Goal: Navigation & Orientation: Find specific page/section

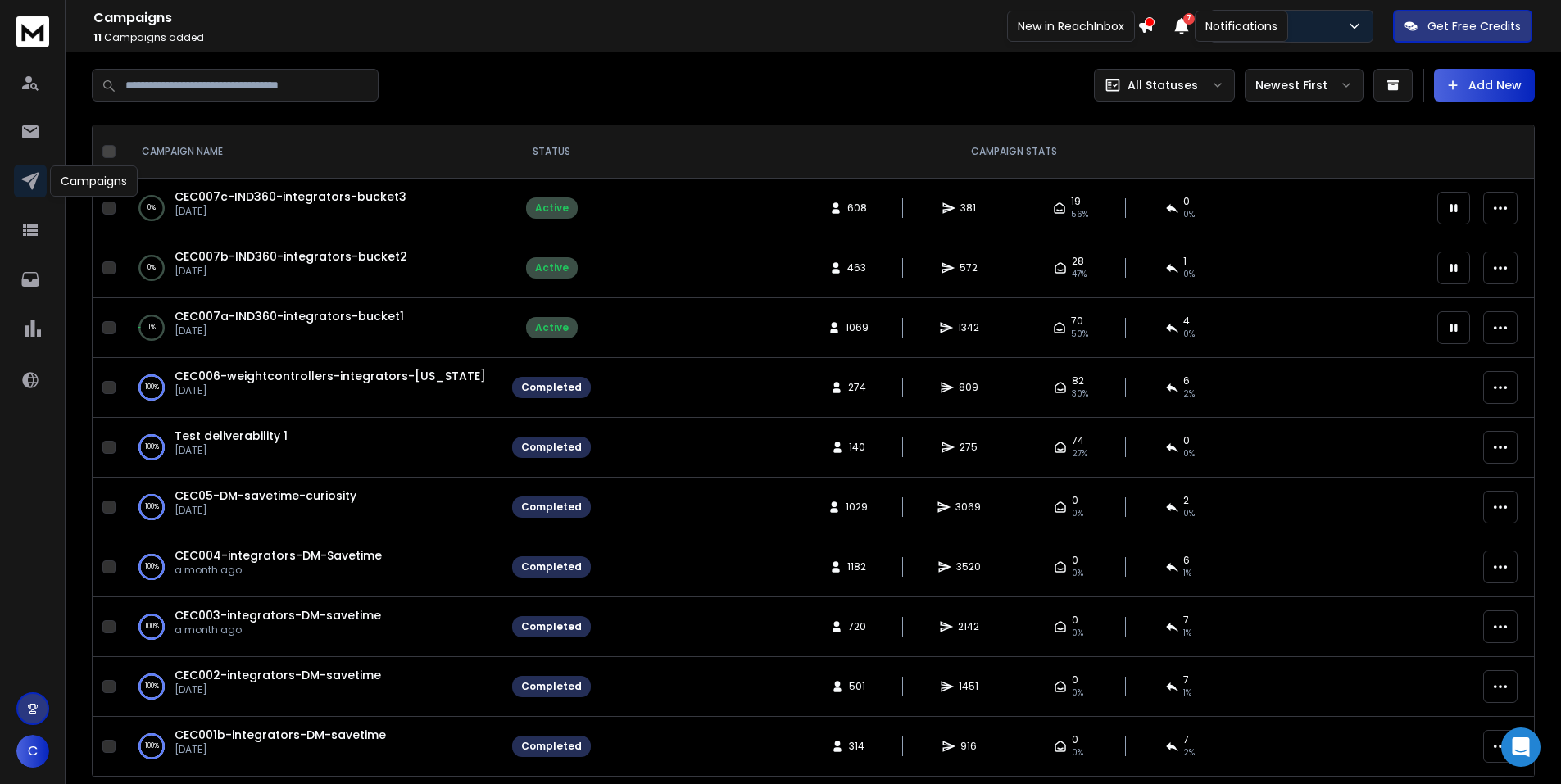
click at [1299, 25] on div "CEC01" at bounding box center [1291, 26] width 143 height 16
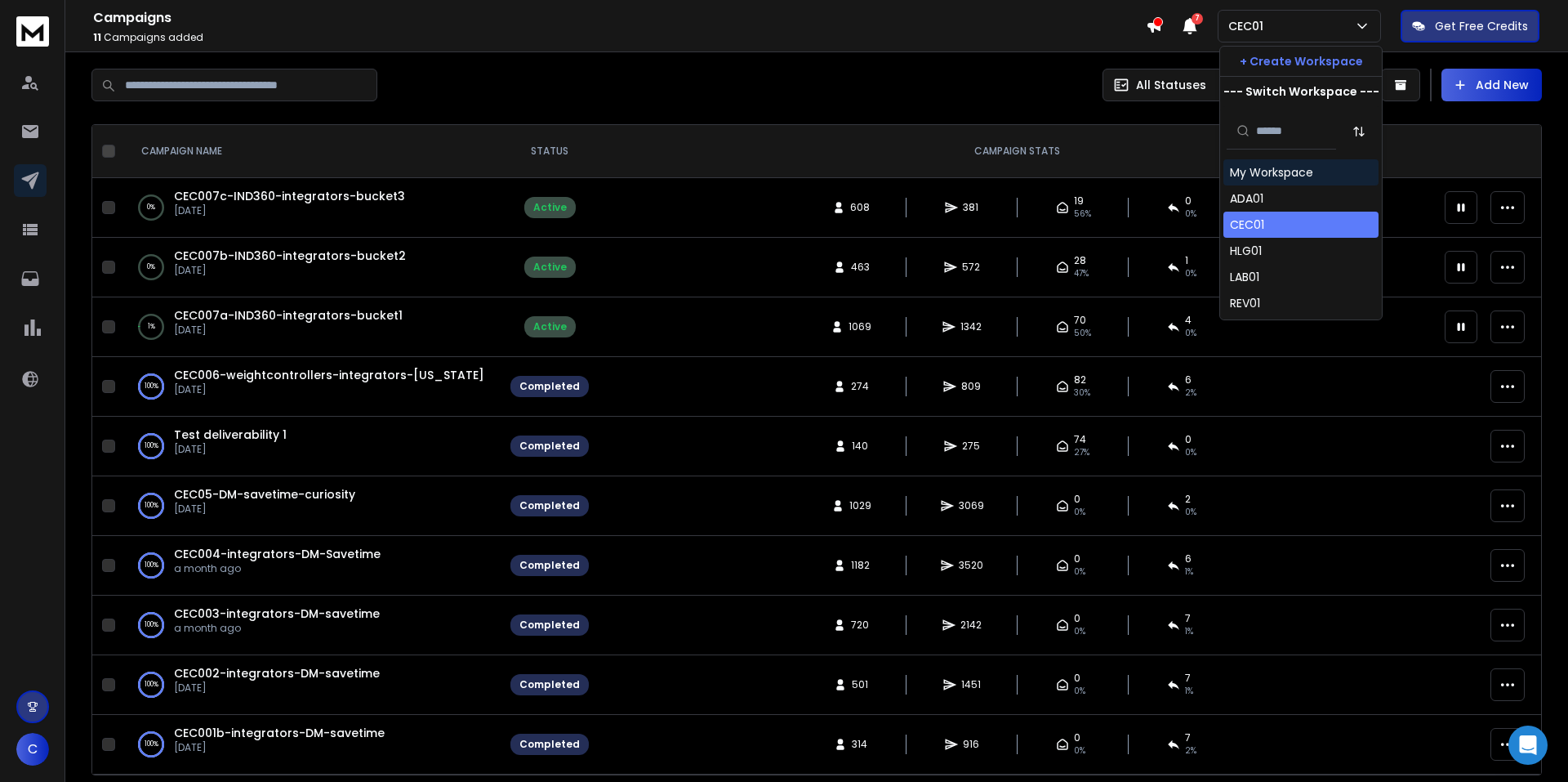
click at [1259, 173] on div "My Workspace" at bounding box center [1271, 172] width 84 height 16
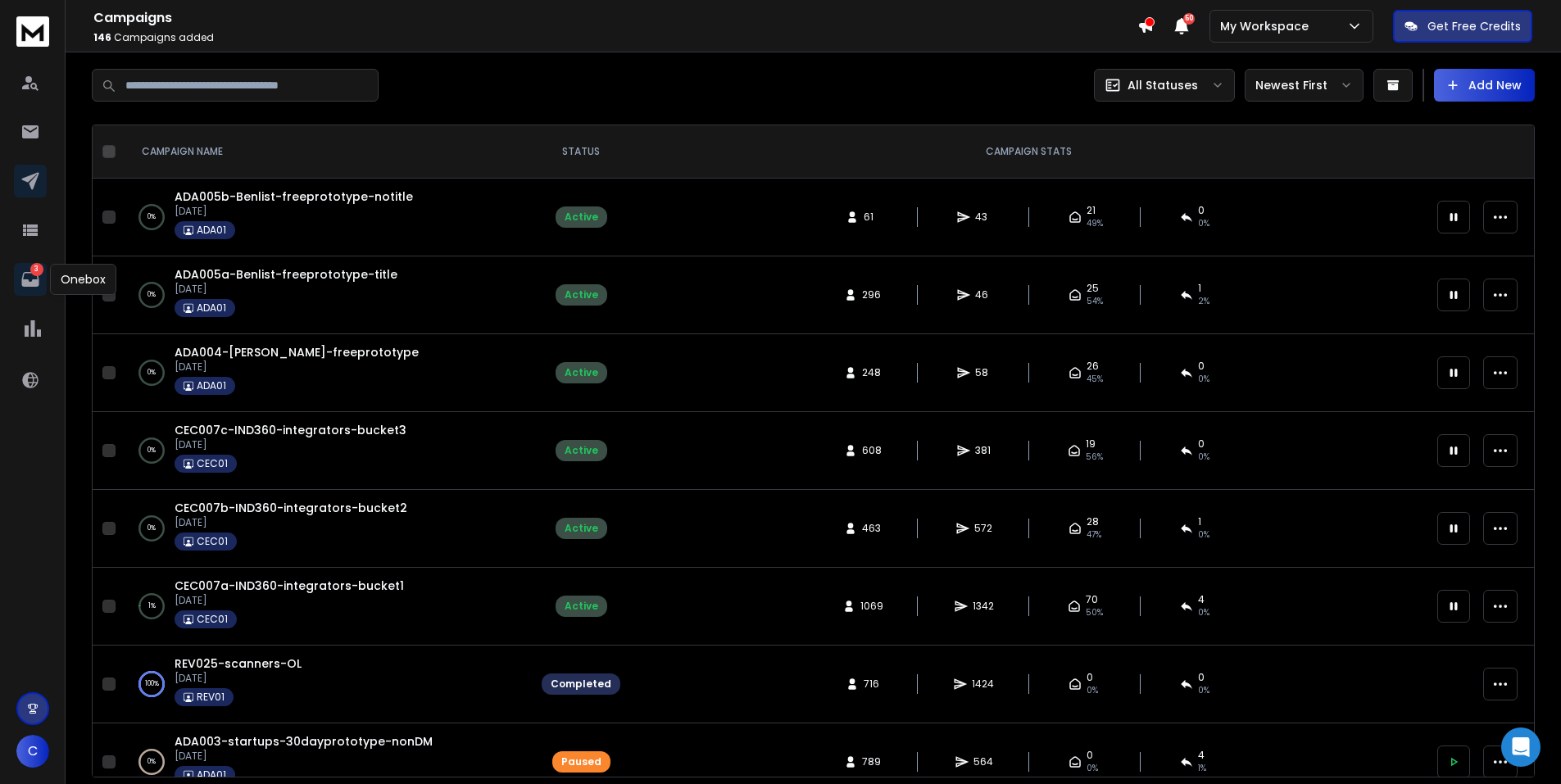
click at [32, 287] on icon at bounding box center [30, 279] width 20 height 20
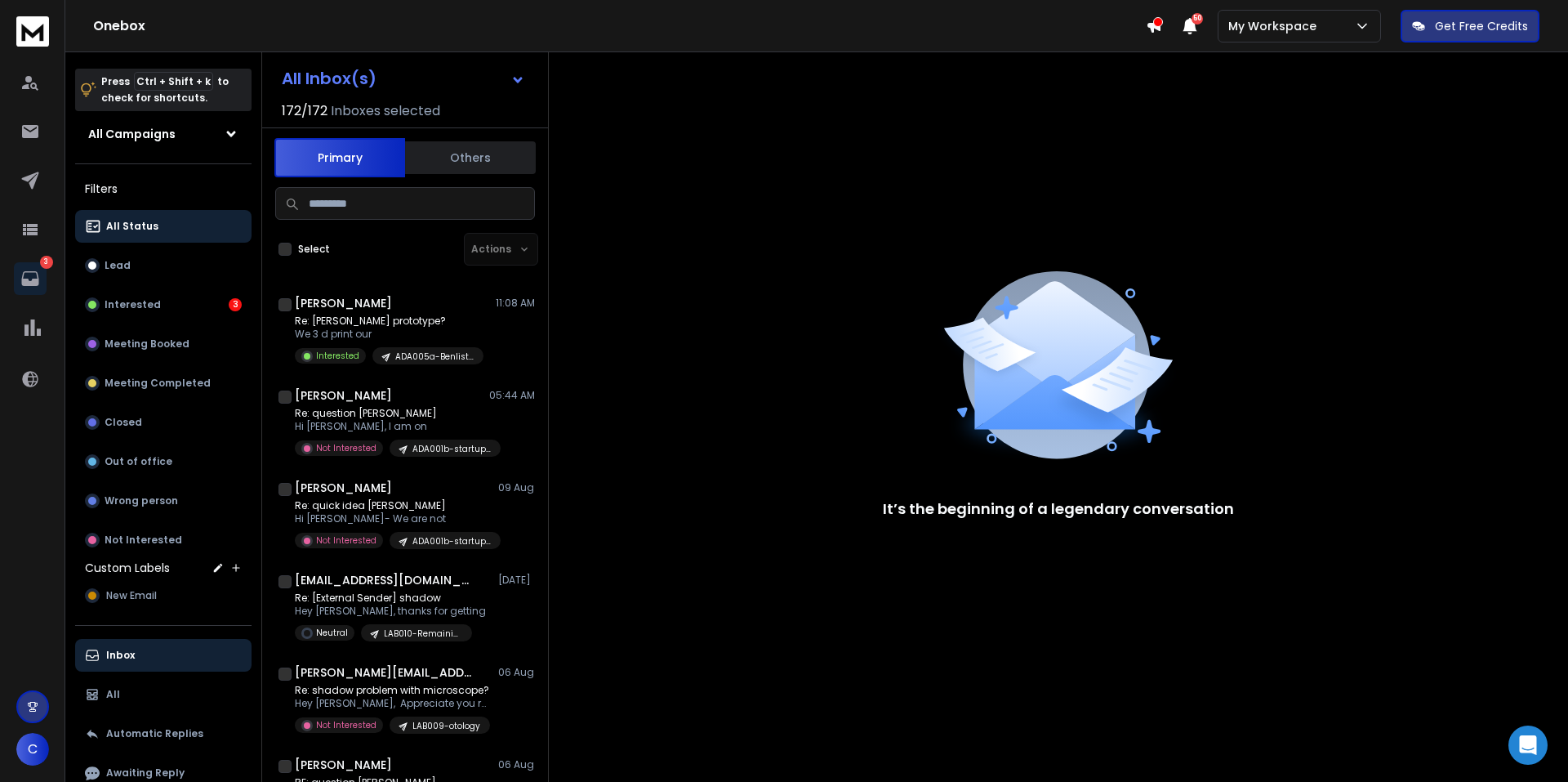
click at [511, 161] on button "Others" at bounding box center [470, 158] width 131 height 36
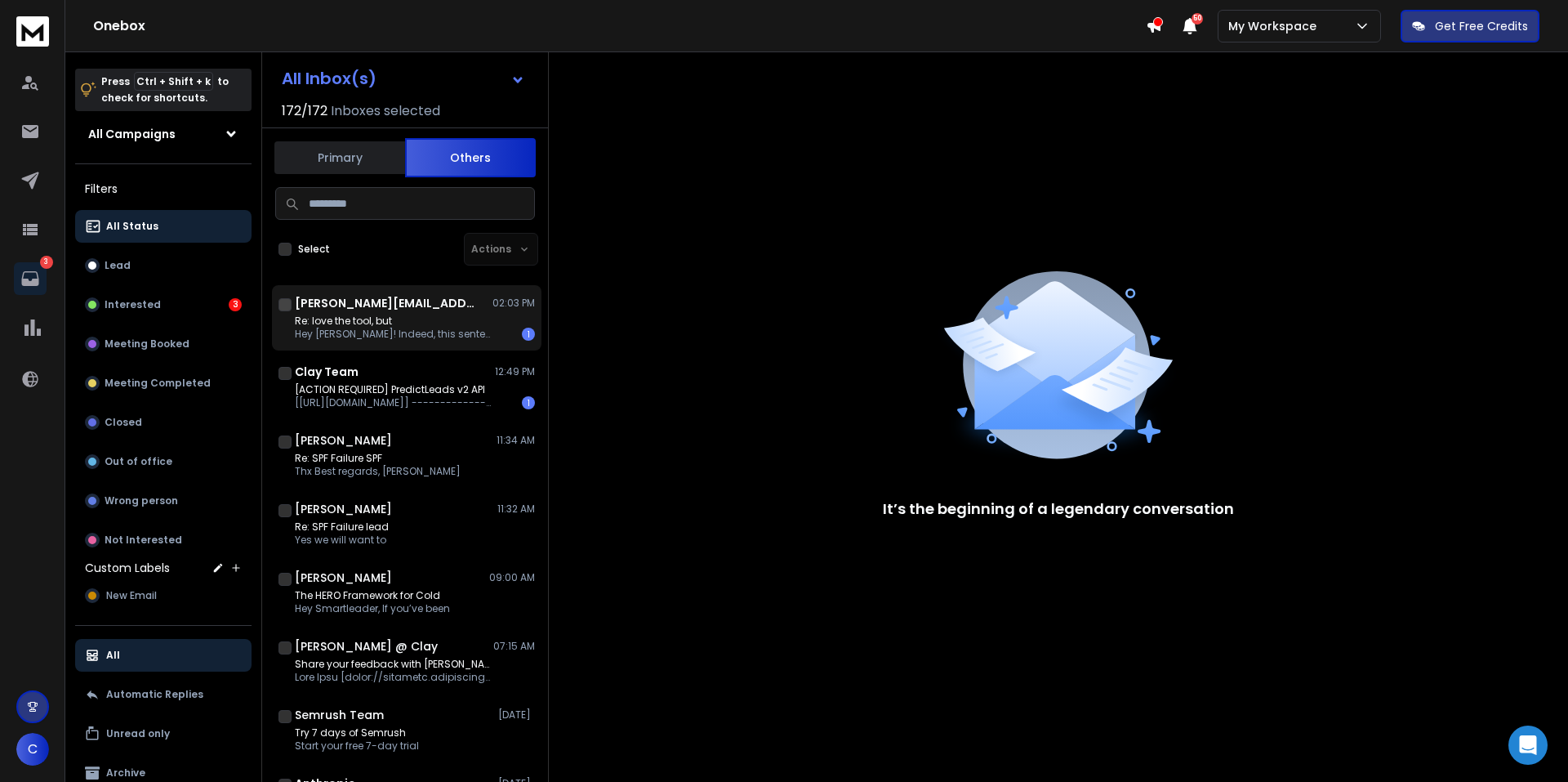
click at [423, 338] on p "Hey [PERSON_NAME]! Indeed, this sentence" at bounding box center [393, 333] width 196 height 13
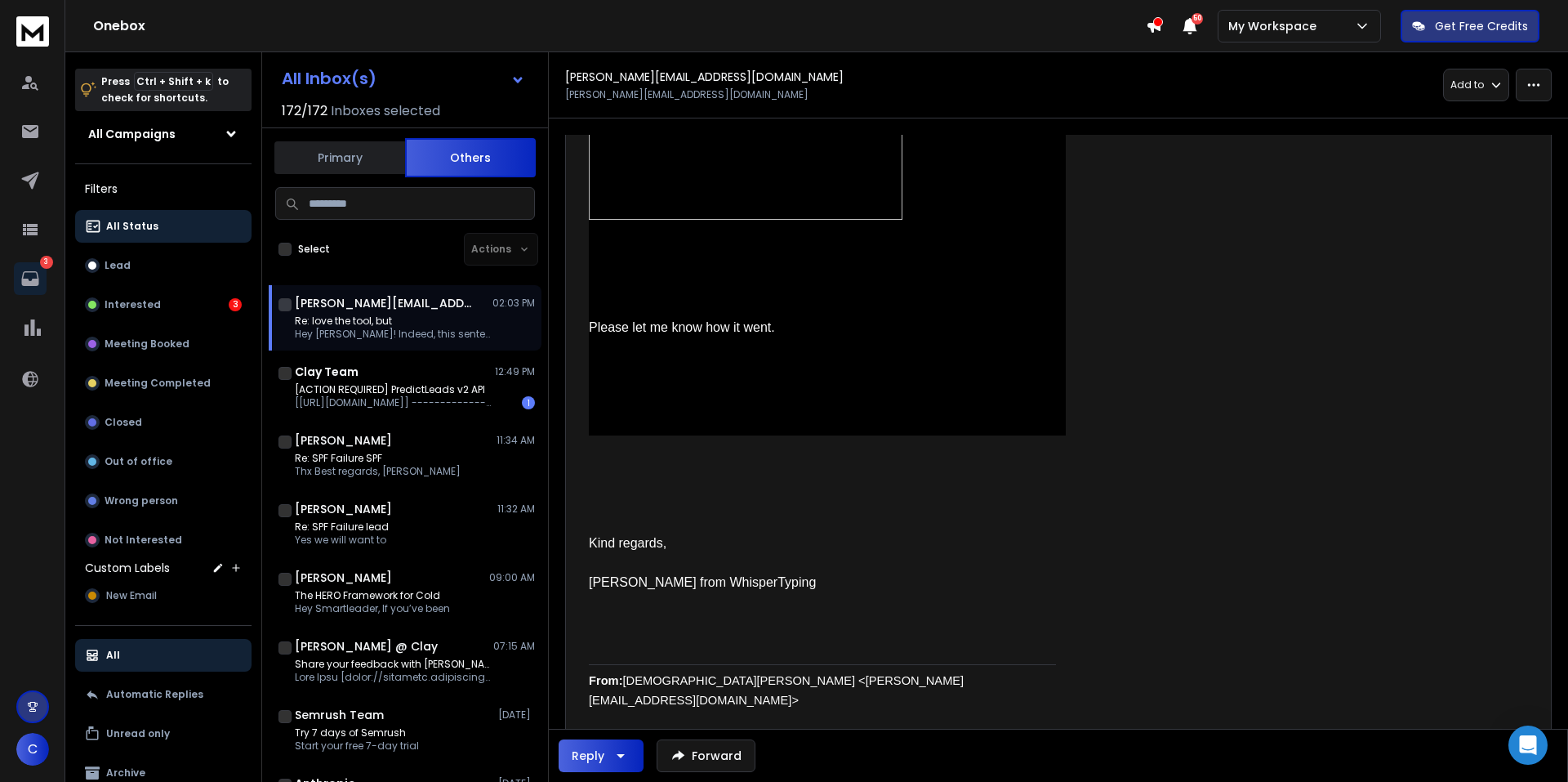
scroll to position [1144, 0]
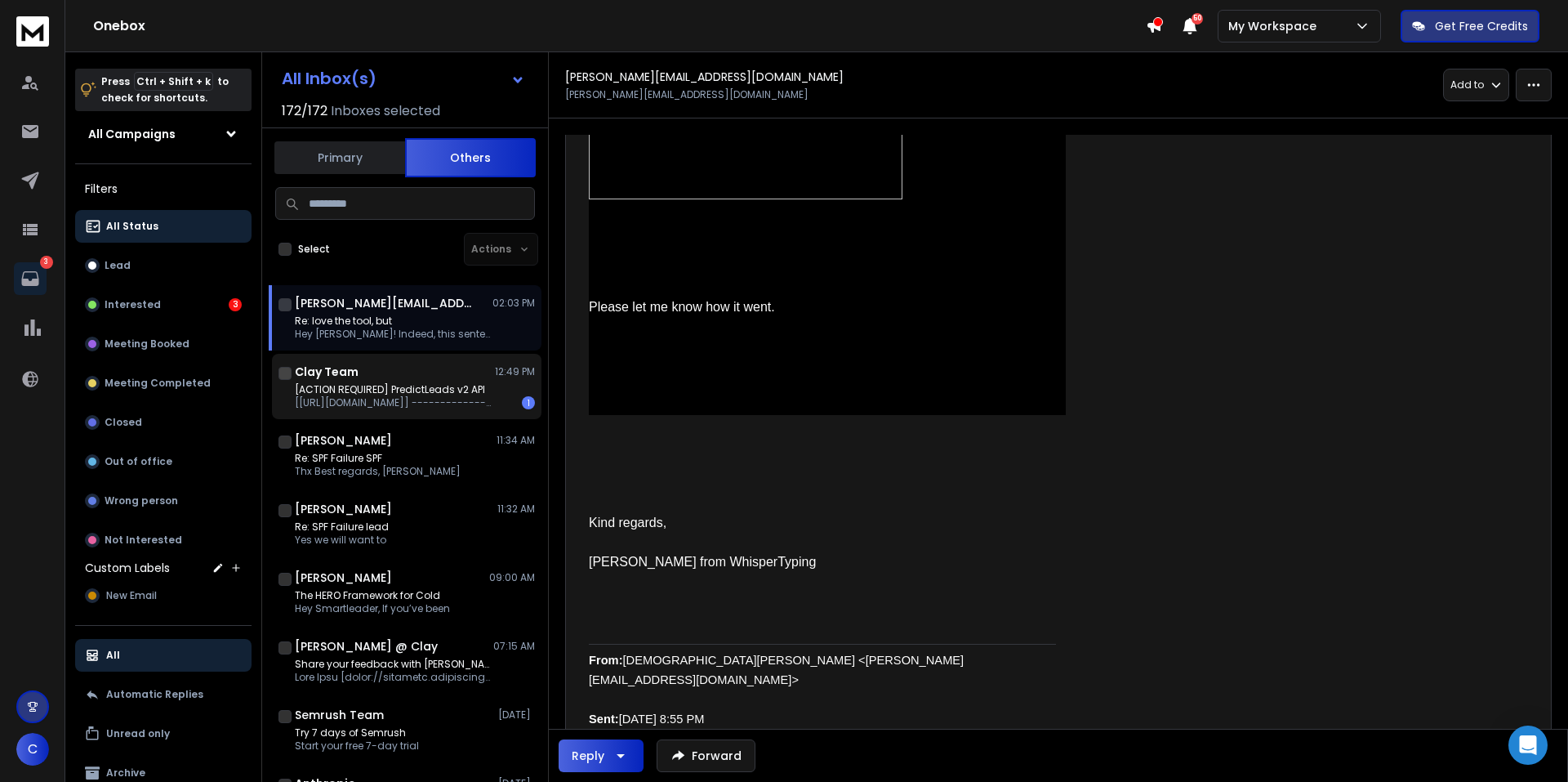
click at [409, 383] on p "[ACTION REQUIRED] PredictLeads v2 API" at bounding box center [393, 389] width 196 height 13
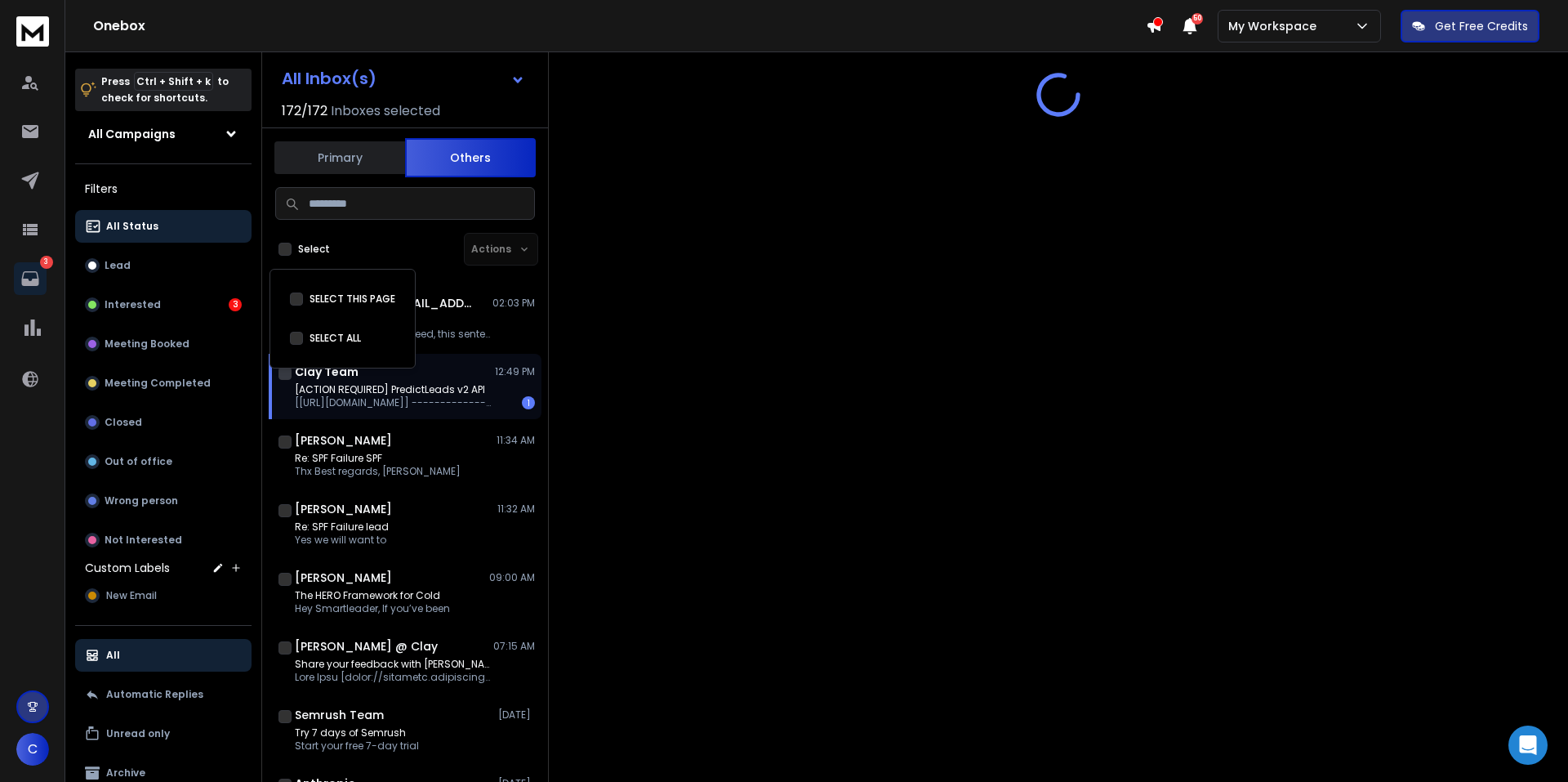
click at [332, 157] on button "Primary" at bounding box center [340, 158] width 131 height 36
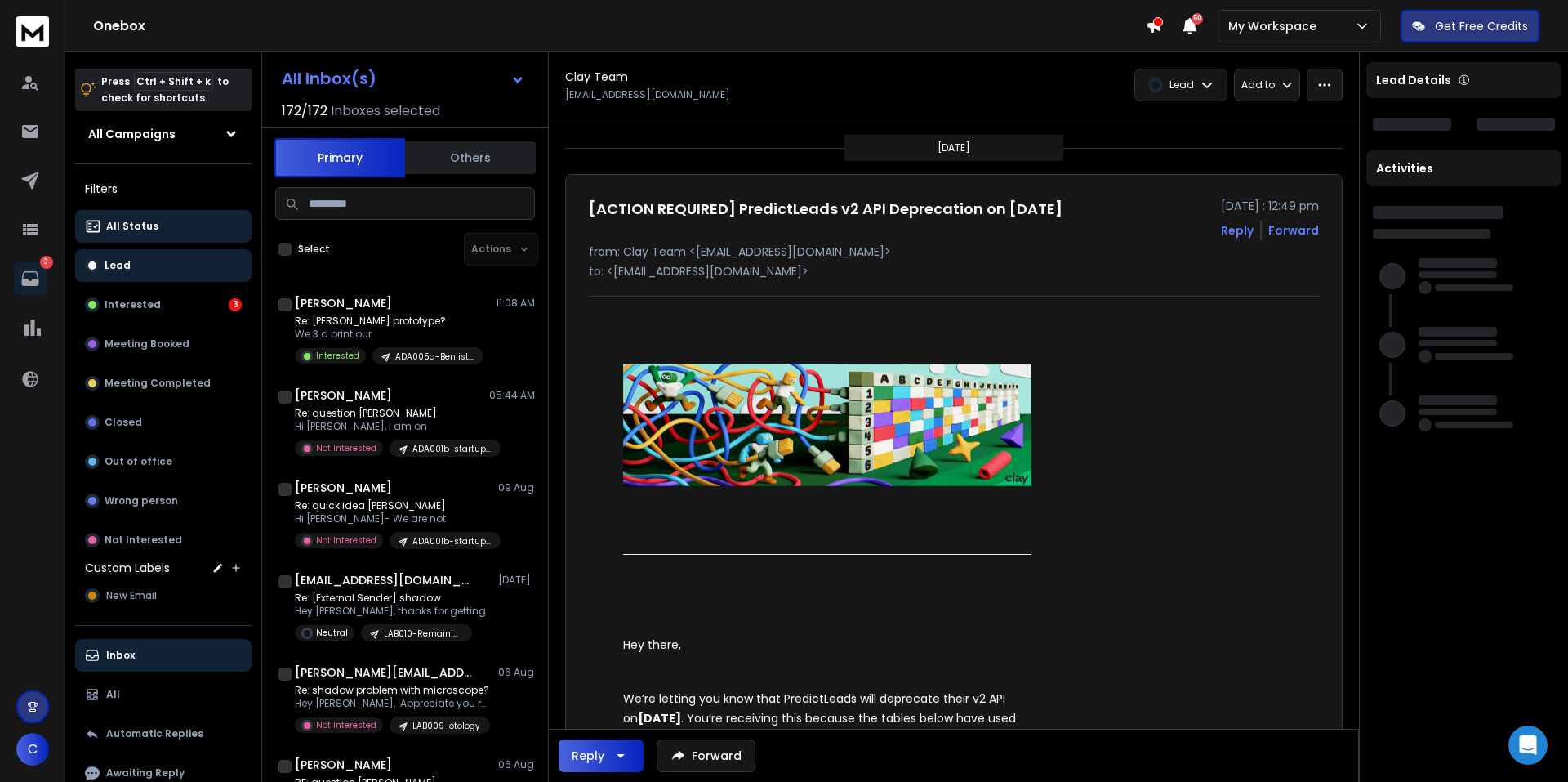
click at [119, 250] on button "Lead" at bounding box center [163, 265] width 177 height 33
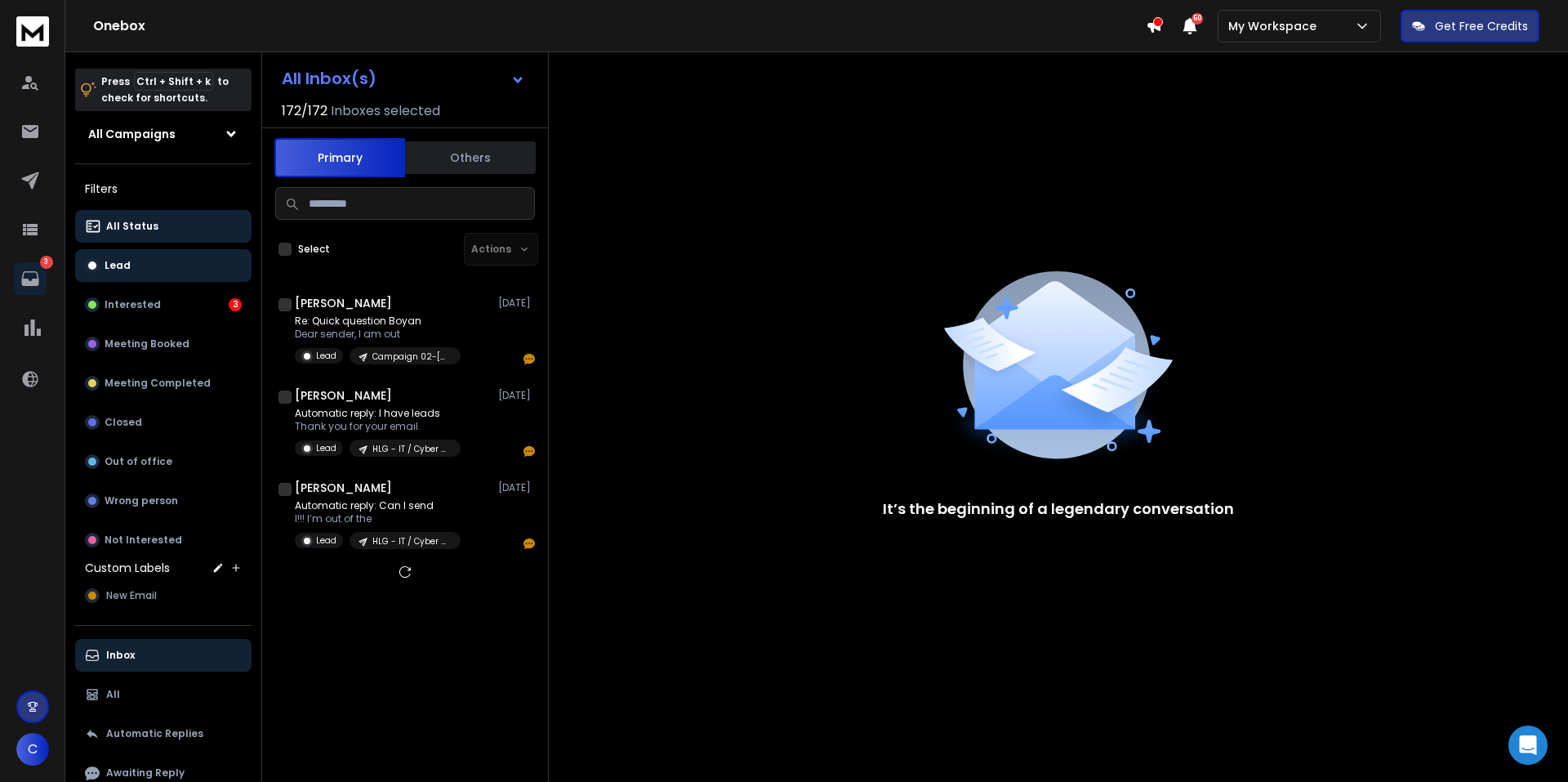
click at [144, 227] on p "All Status" at bounding box center [132, 226] width 53 height 13
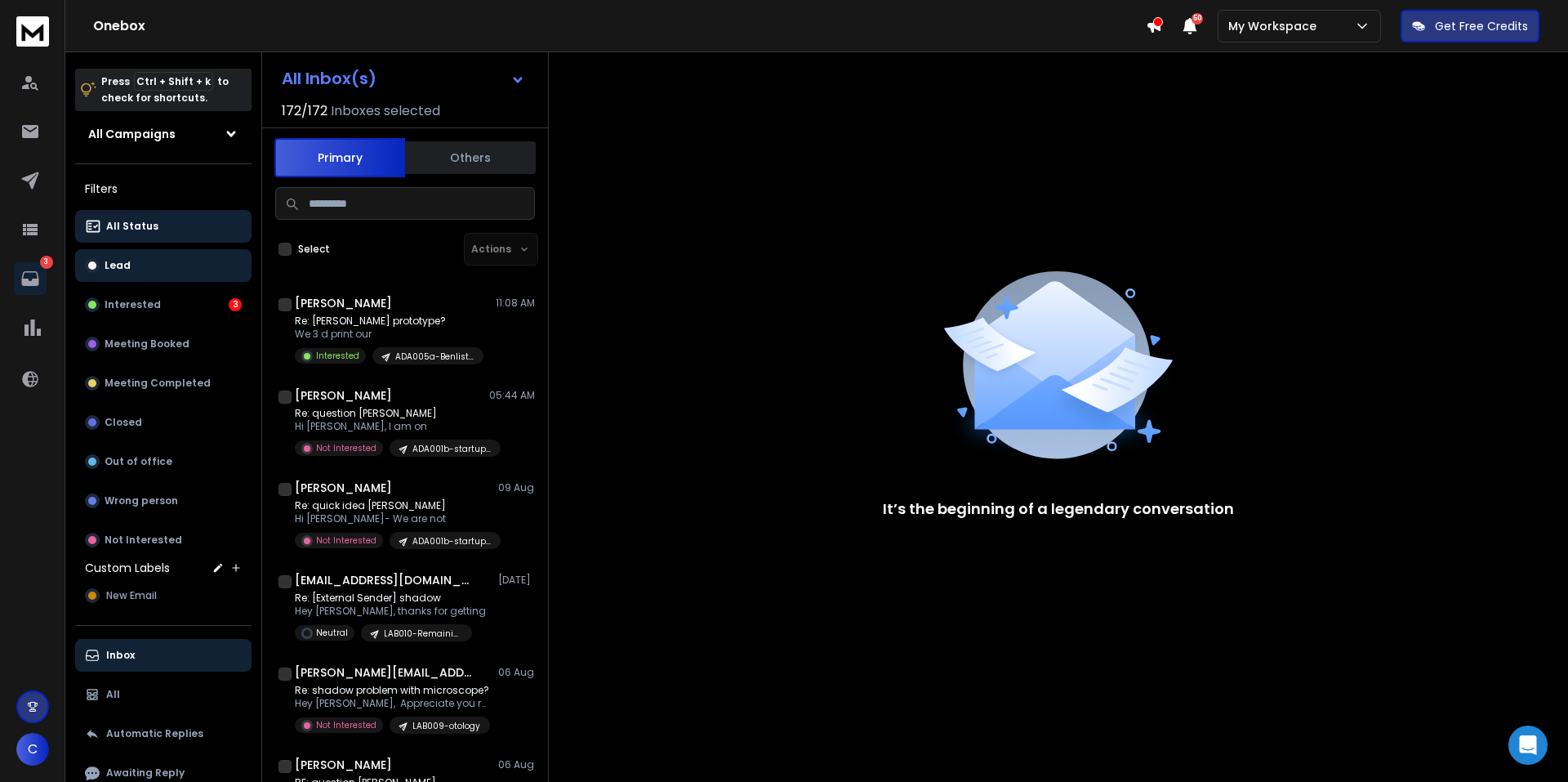
click at [164, 266] on button "Lead" at bounding box center [163, 265] width 177 height 33
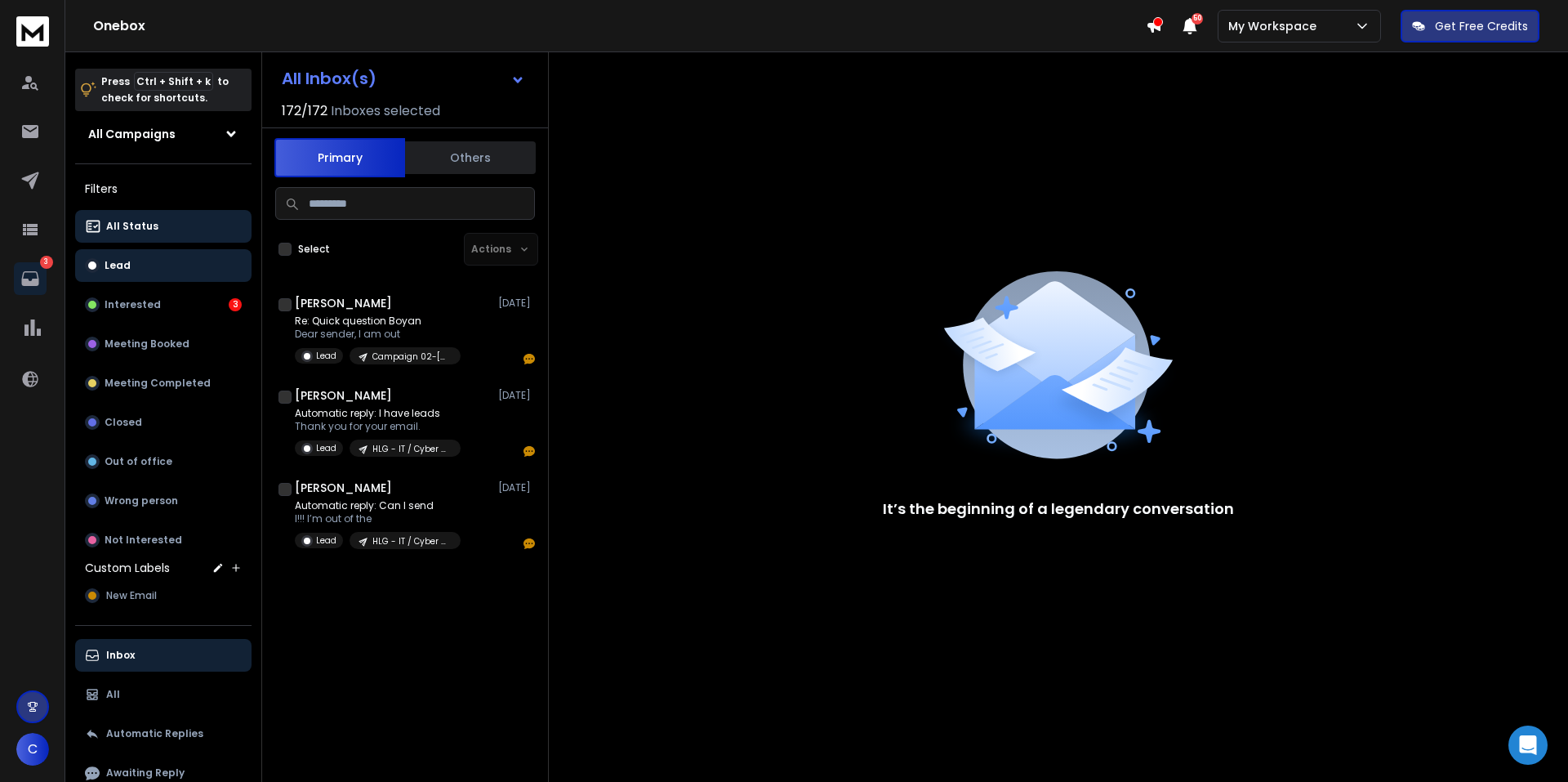
click at [158, 229] on button "All Status" at bounding box center [163, 227] width 177 height 33
